Goal: Information Seeking & Learning: Learn about a topic

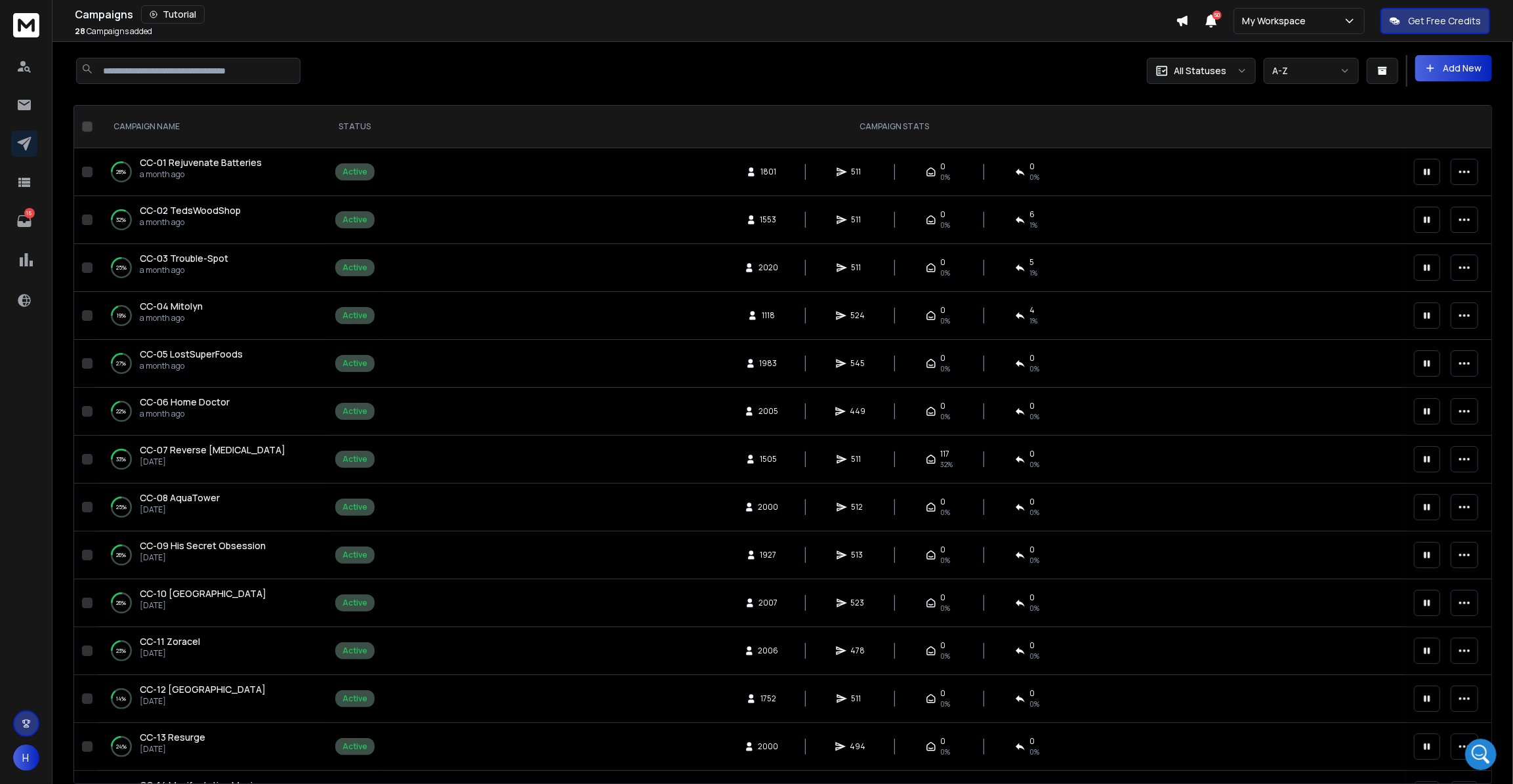
scroll to position [877, 0]
click at [1484, 755] on icon "Open Intercom Messenger" at bounding box center [1479, 752] width 21 height 21
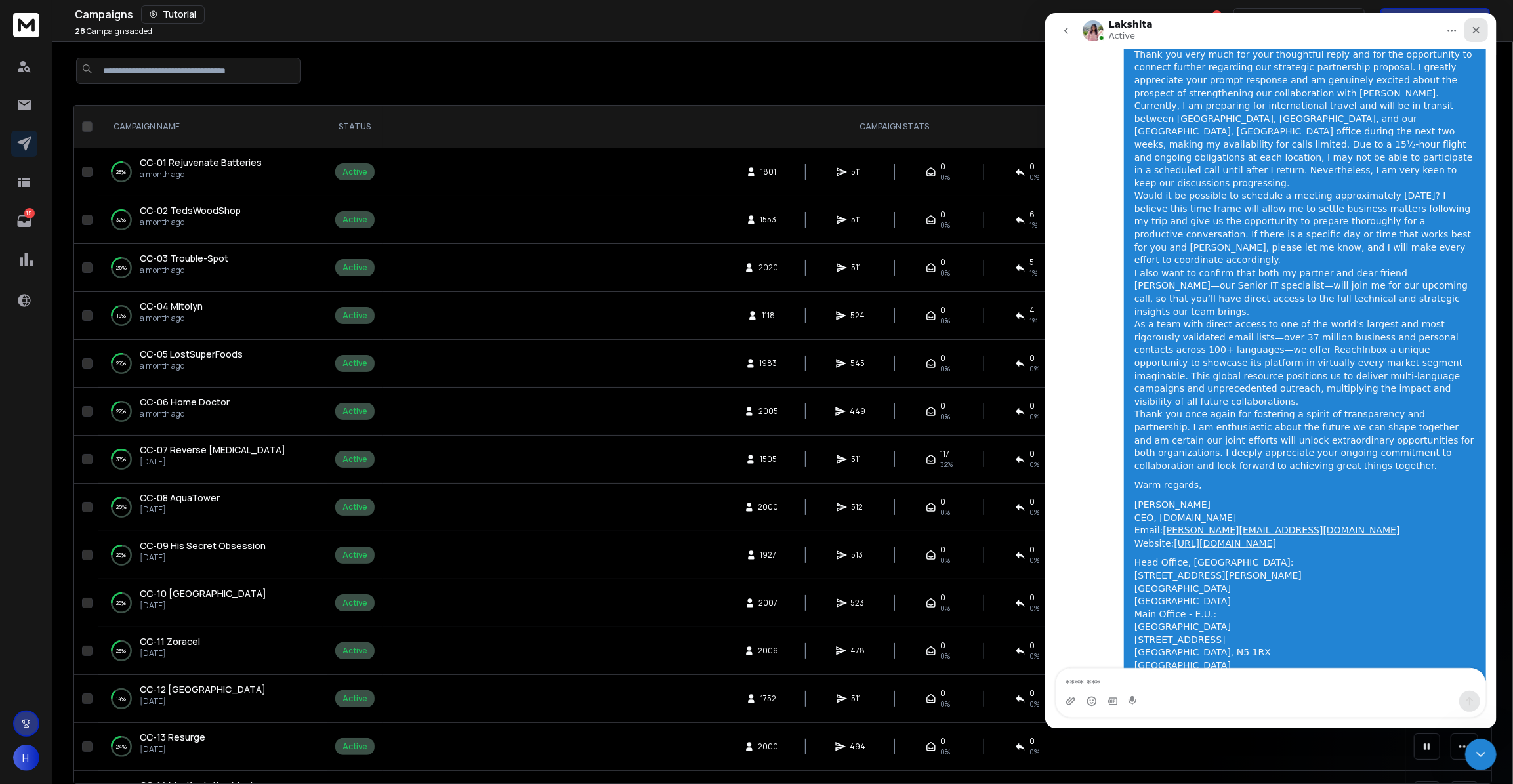
click at [1480, 32] on icon "Close" at bounding box center [1476, 30] width 10 height 10
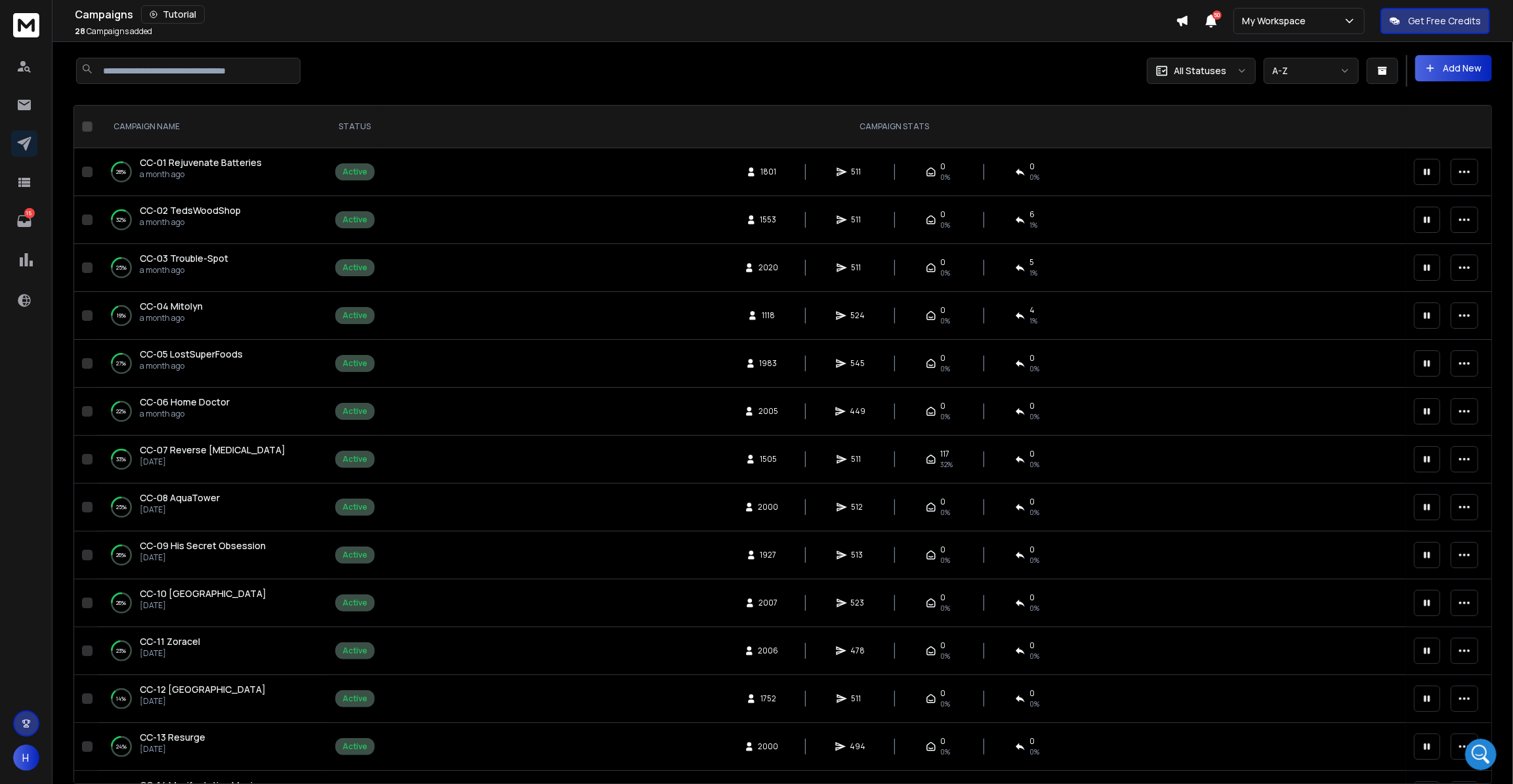
click at [166, 160] on span "CC-01 Rejuvenate Batteries" at bounding box center [201, 162] width 122 height 13
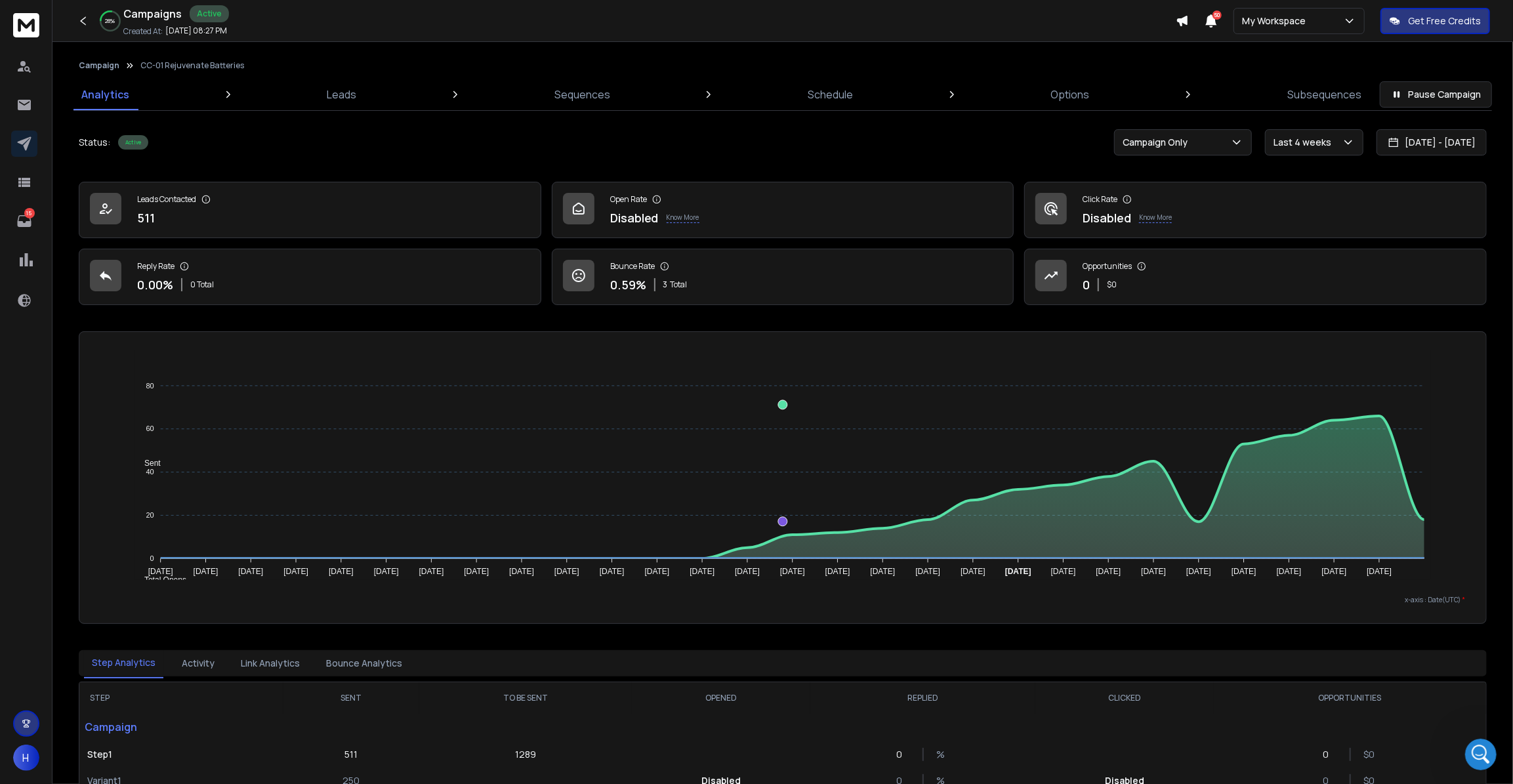
click at [26, 372] on div "15 H" at bounding box center [26, 392] width 53 height 784
click at [1409, 706] on p "[PERSON_NAME] • 26m ago" at bounding box center [1392, 712] width 169 height 12
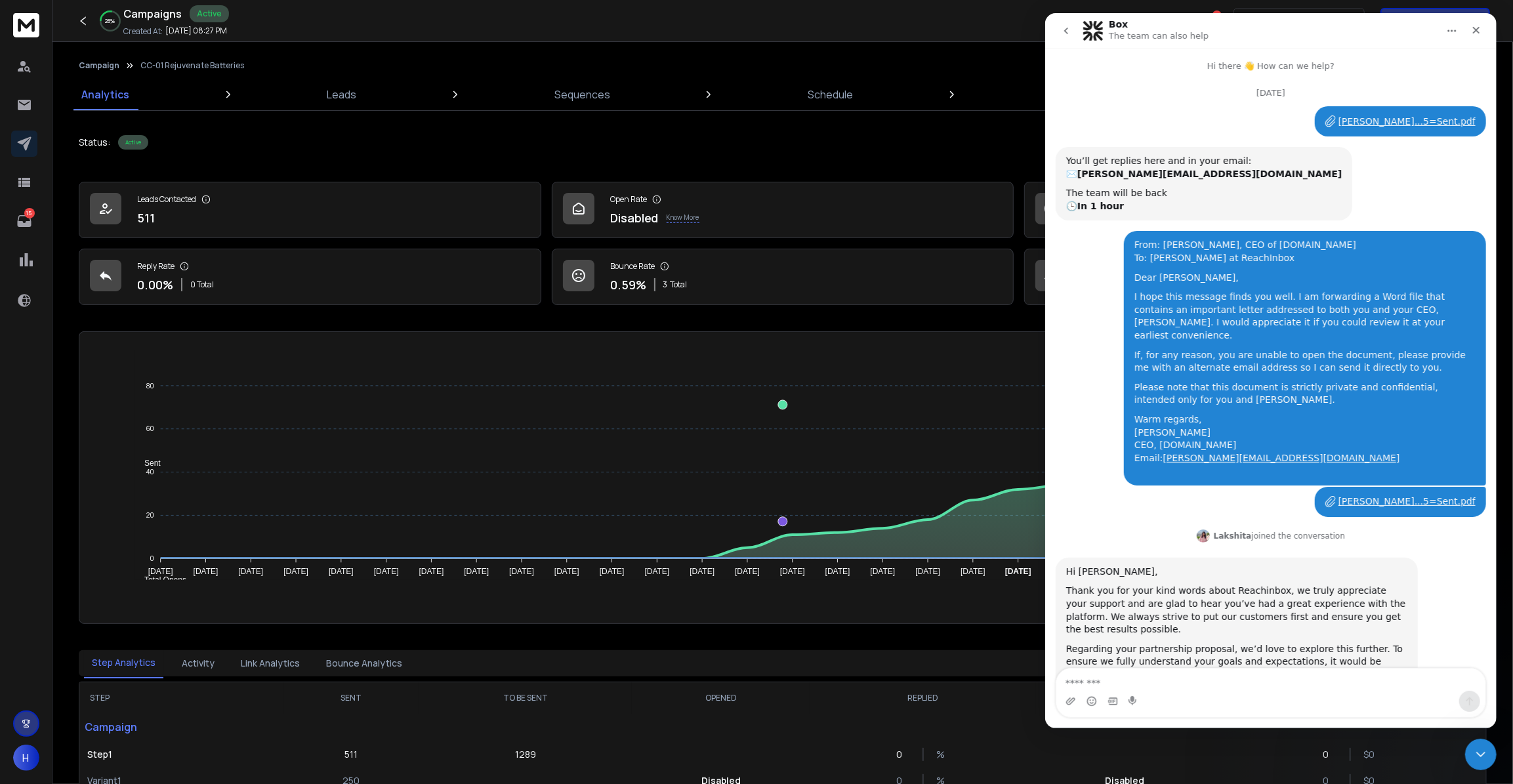
scroll to position [2, 0]
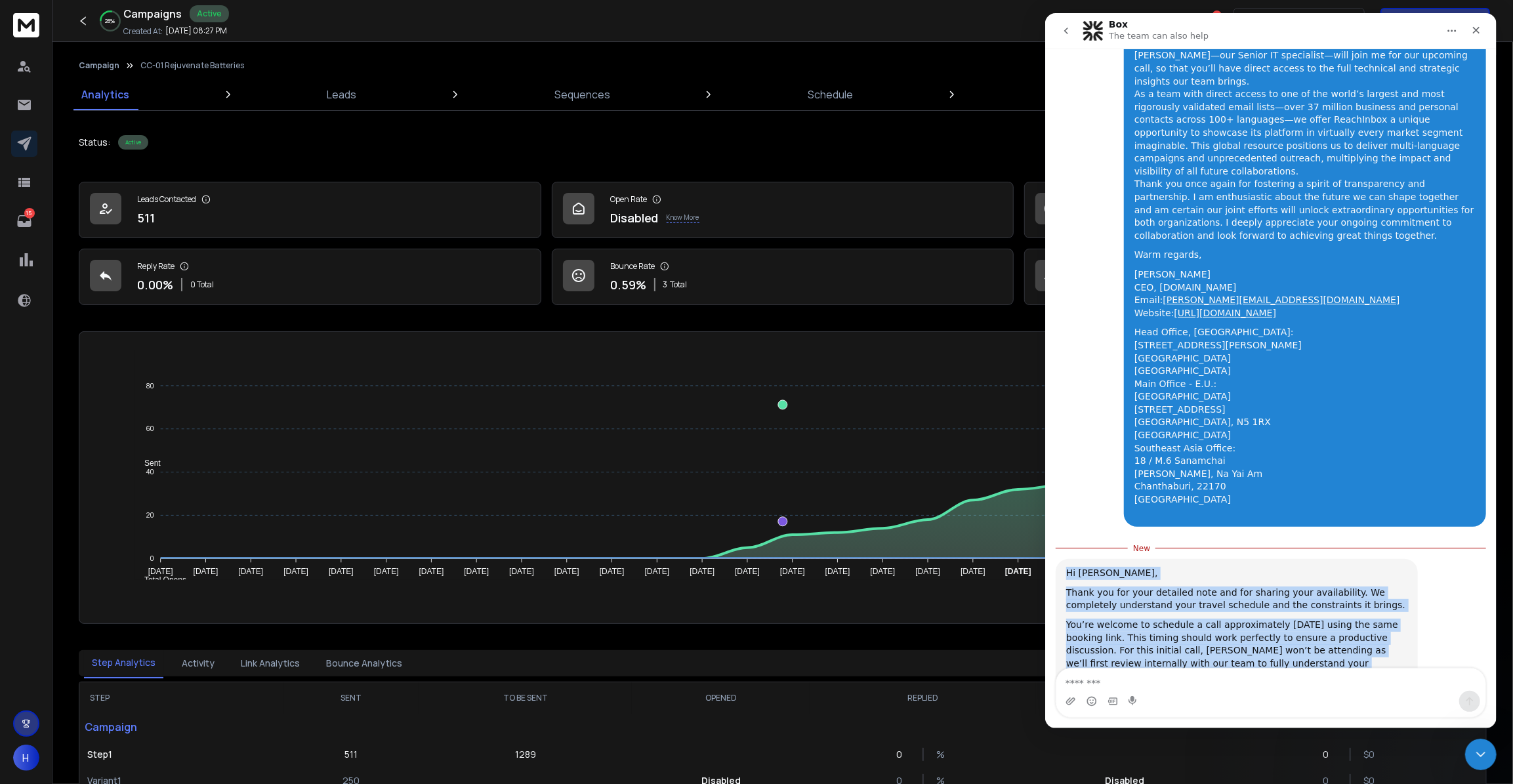
drag, startPoint x: 1066, startPoint y: 468, endPoint x: 1135, endPoint y: 626, distance: 172.4
click at [1135, 626] on div "Hi [PERSON_NAME], Thank you for your detailed note and for sharing your availab…" at bounding box center [1237, 656] width 341 height 180
copy div "Hi [PERSON_NAME], Thank you for your detailed note and for sharing your availab…"
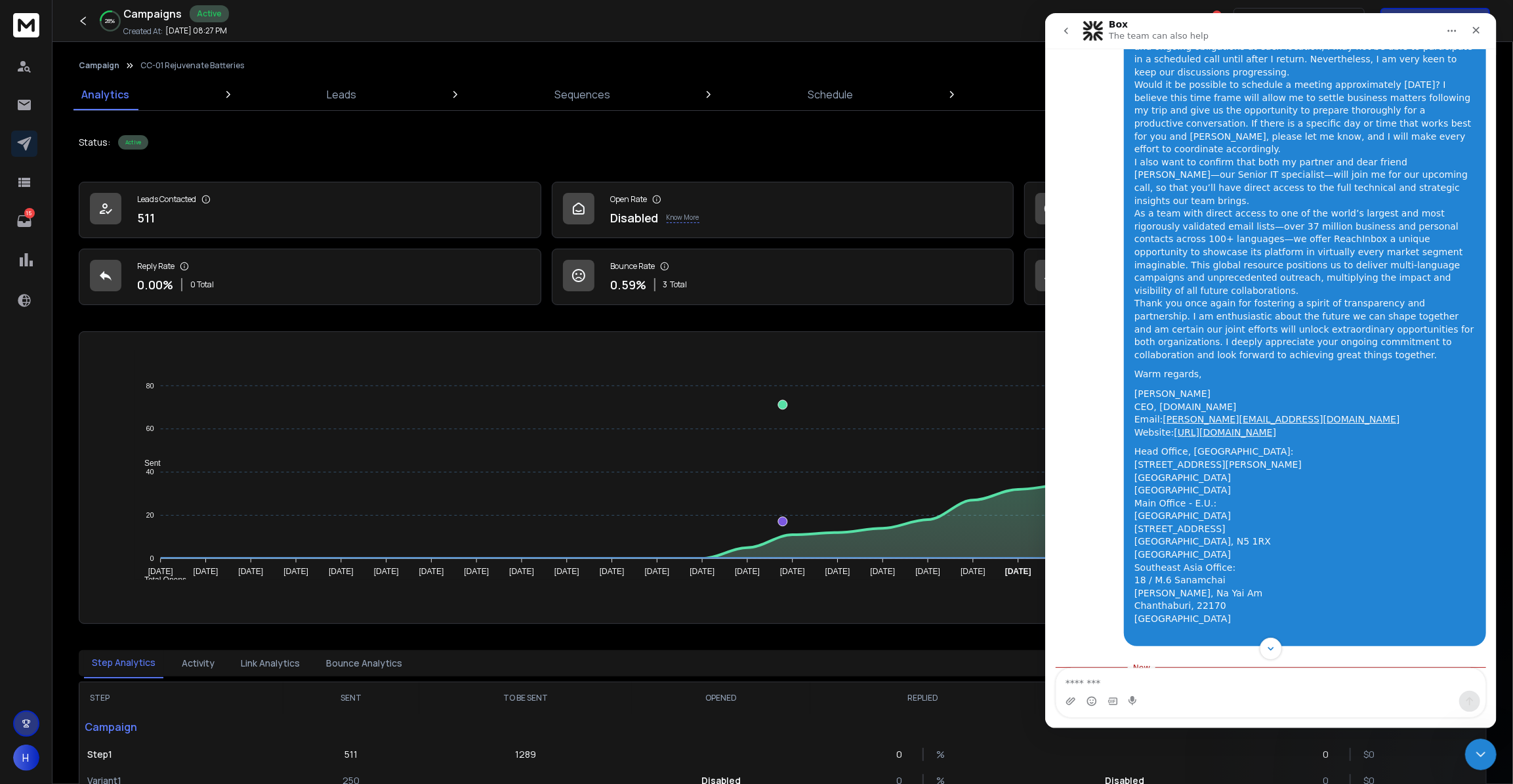
scroll to position [1093, 0]
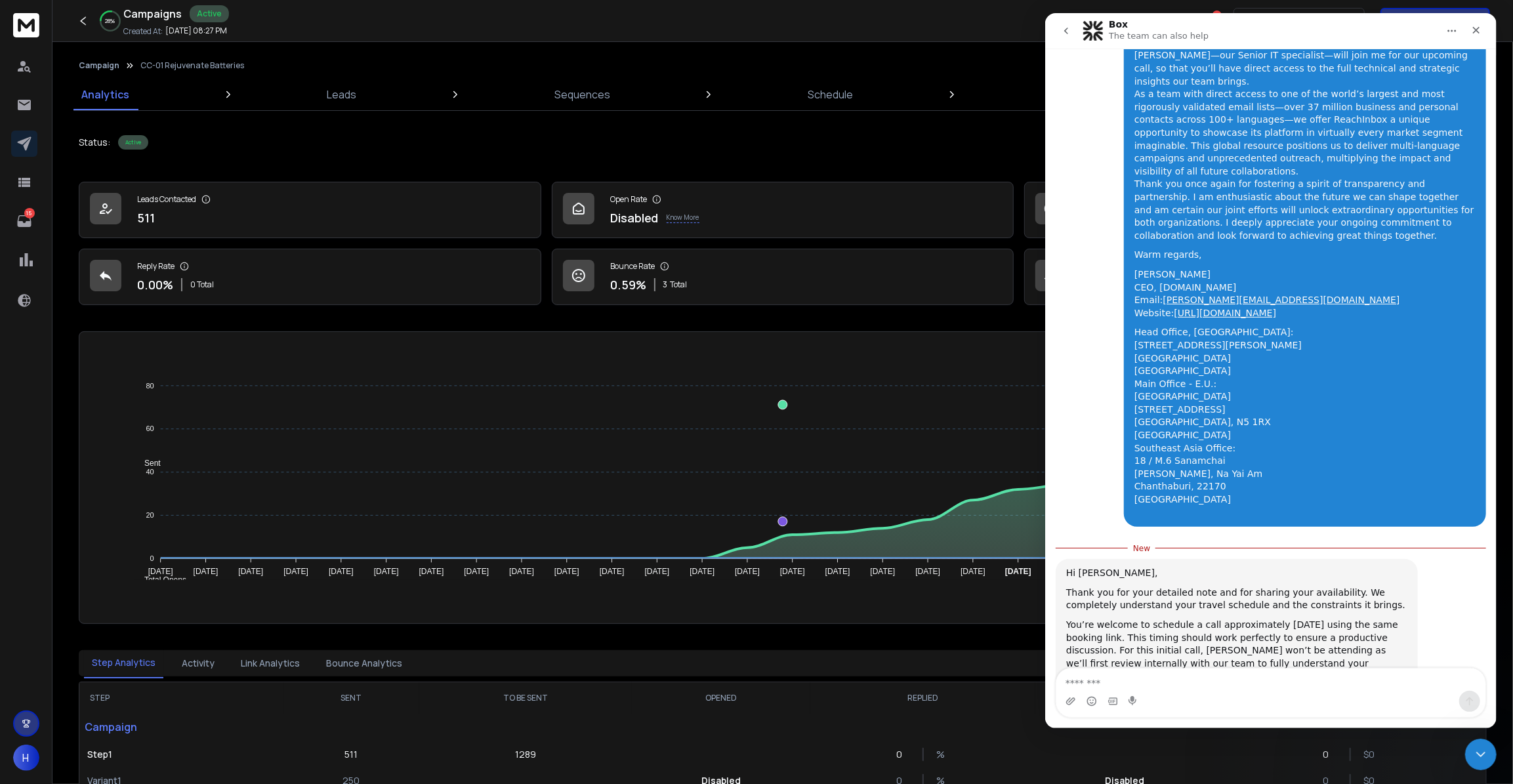
click at [1082, 386] on div "Subject: Re: Discussion on Strategic Partnership [DATE] Dear [PERSON_NAME], Tha…" at bounding box center [1271, 148] width 431 height 779
click at [1480, 30] on icon "Close" at bounding box center [1476, 30] width 10 height 10
